Goal: Task Accomplishment & Management: Use online tool/utility

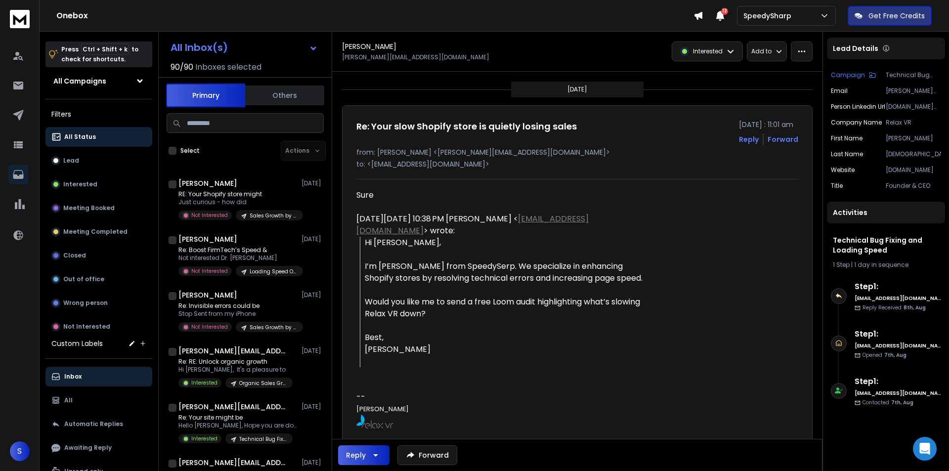
scroll to position [92, 0]
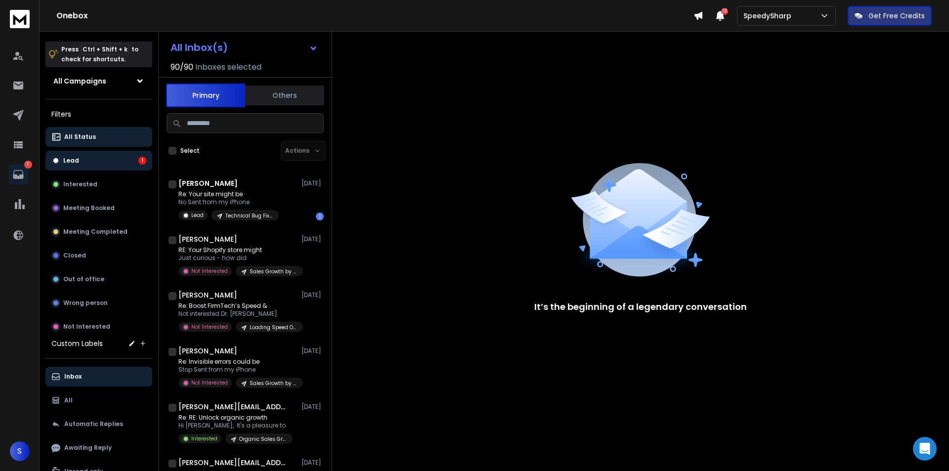
click at [59, 162] on span at bounding box center [55, 160] width 9 height 9
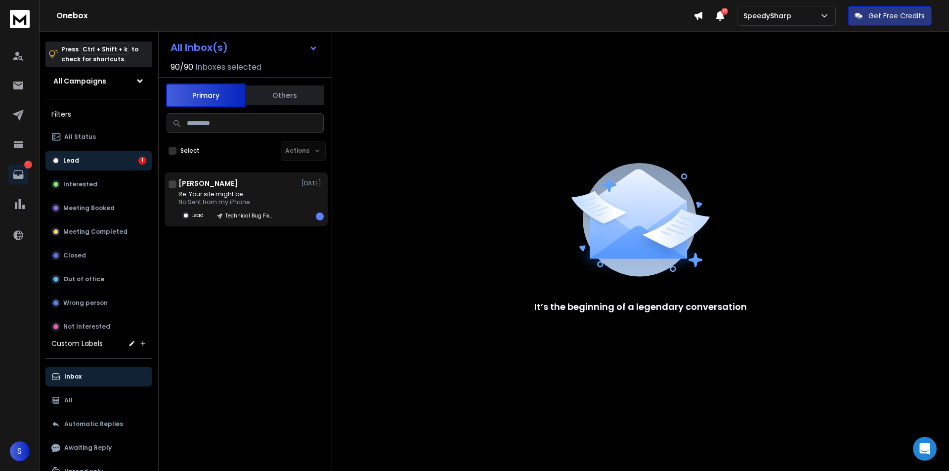
click at [238, 193] on p "Re: Your site might be" at bounding box center [228, 194] width 100 height 8
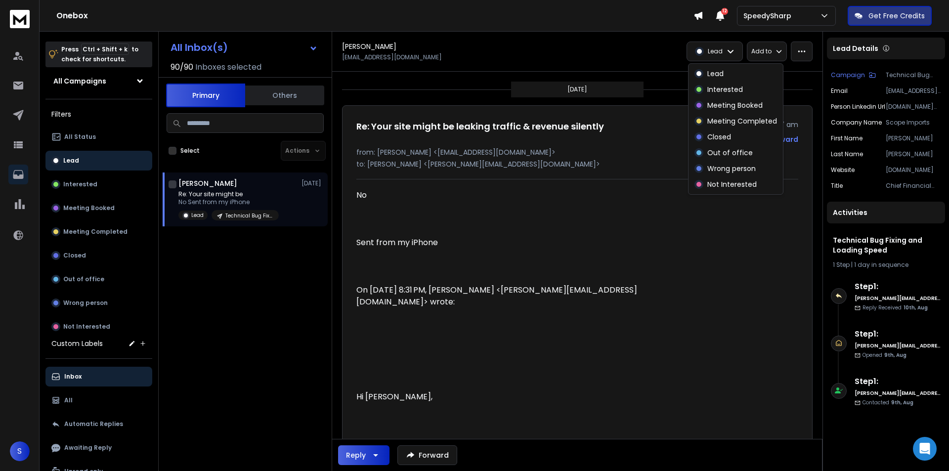
click at [737, 50] on div "Lead" at bounding box center [714, 51] width 55 height 19
click at [724, 181] on p "Not Interested" at bounding box center [731, 184] width 49 height 10
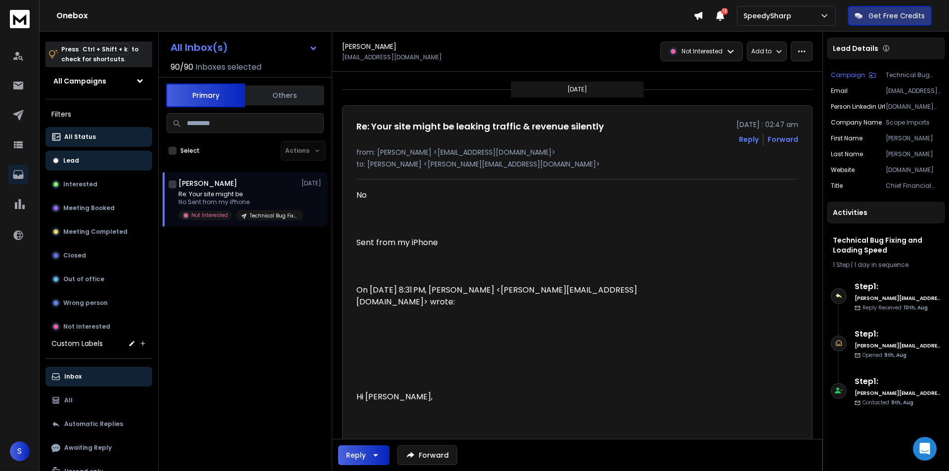
click at [80, 138] on p "All Status" at bounding box center [80, 137] width 32 height 8
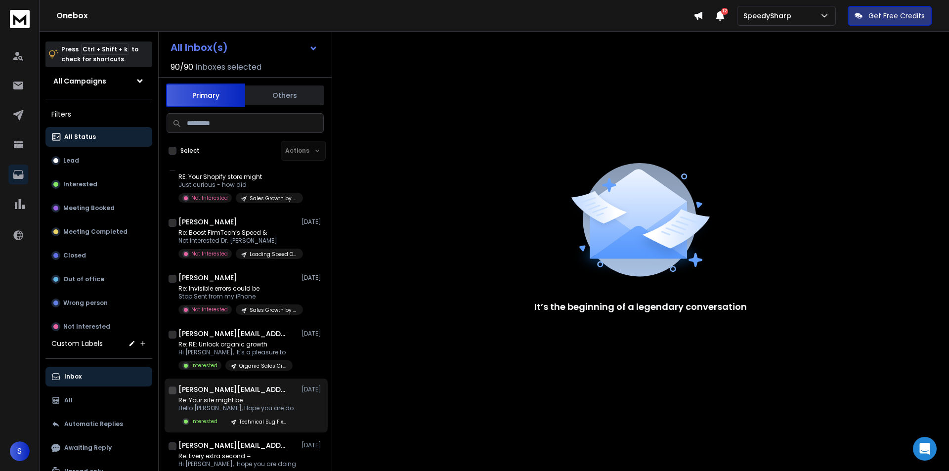
scroll to position [198, 0]
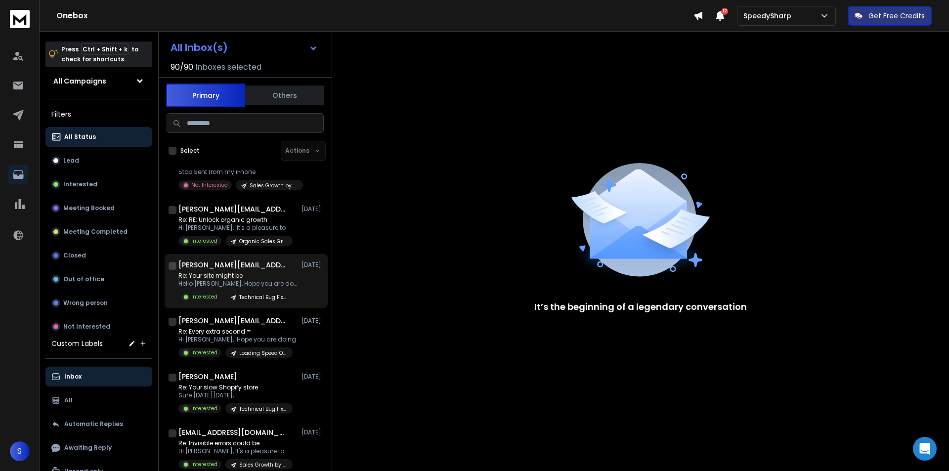
click at [244, 263] on h1 "[PERSON_NAME][EMAIL_ADDRESS][DOMAIN_NAME]" at bounding box center [232, 265] width 109 height 10
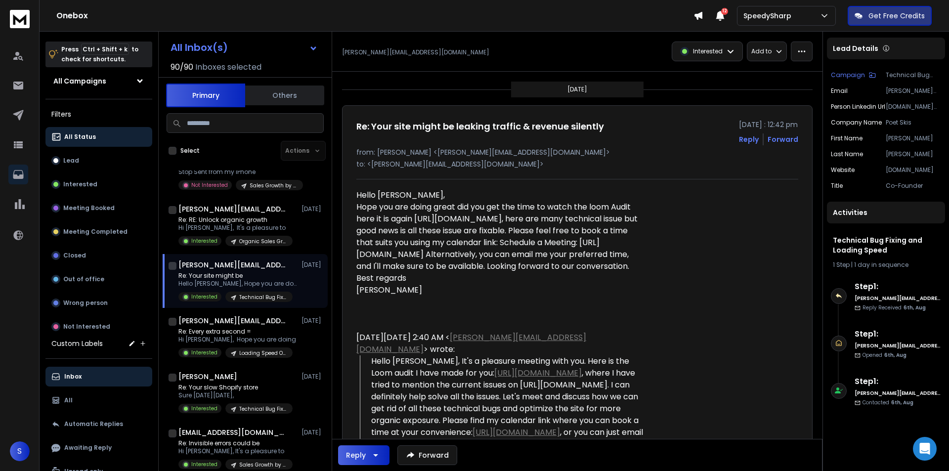
click at [244, 263] on h1 "[PERSON_NAME][EMAIL_ADDRESS][DOMAIN_NAME]" at bounding box center [232, 265] width 109 height 10
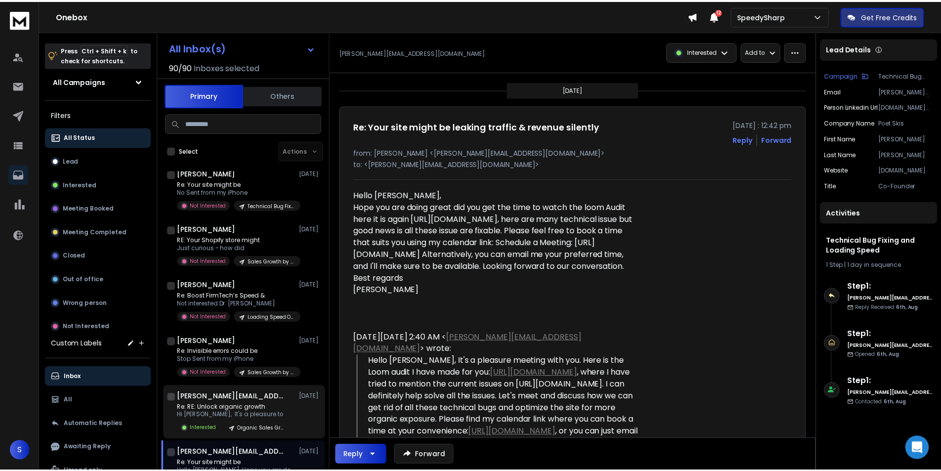
scroll to position [0, 0]
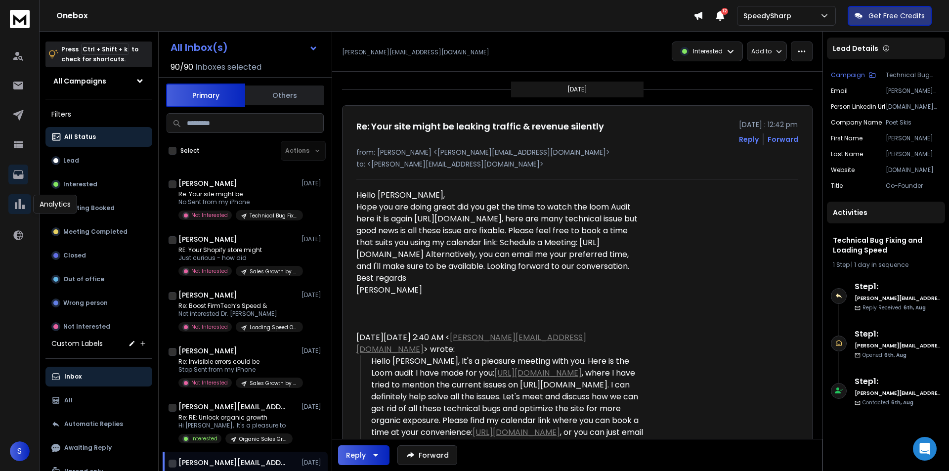
click at [21, 206] on icon at bounding box center [20, 204] width 10 height 10
